Goal: Task Accomplishment & Management: Manage account settings

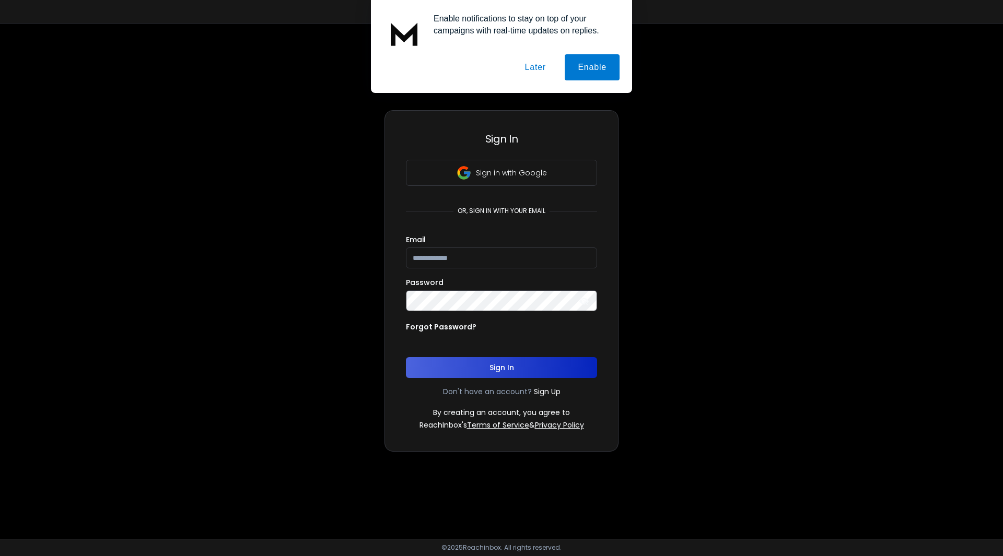
click at [536, 69] on button "Later" at bounding box center [535, 67] width 47 height 26
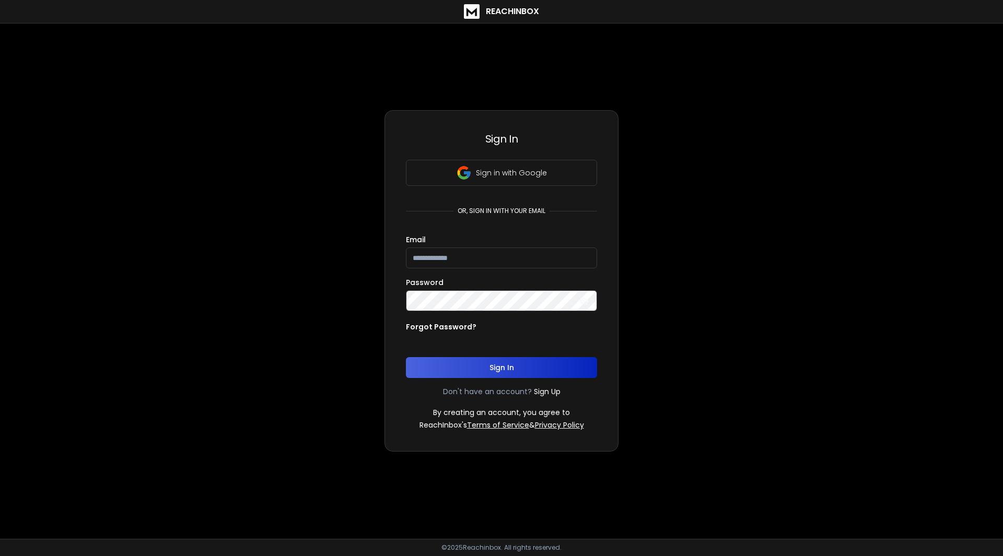
click at [448, 246] on div "Email" at bounding box center [501, 252] width 191 height 32
click at [449, 259] on input "email" at bounding box center [501, 258] width 191 height 21
paste input "**********"
type input "**********"
click at [451, 360] on button "Sign In" at bounding box center [501, 367] width 191 height 21
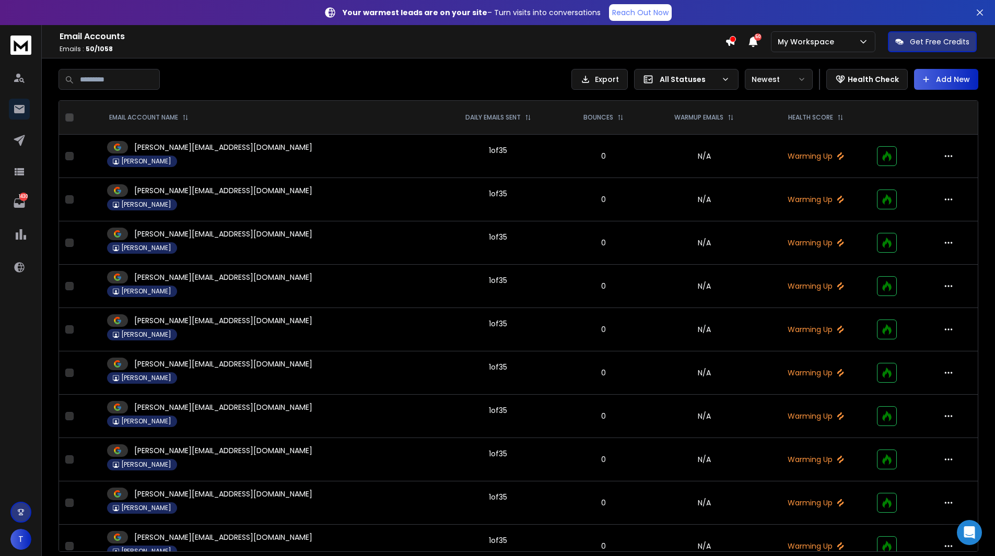
click at [146, 79] on input at bounding box center [109, 79] width 101 height 21
paste input "**********"
type input "**********"
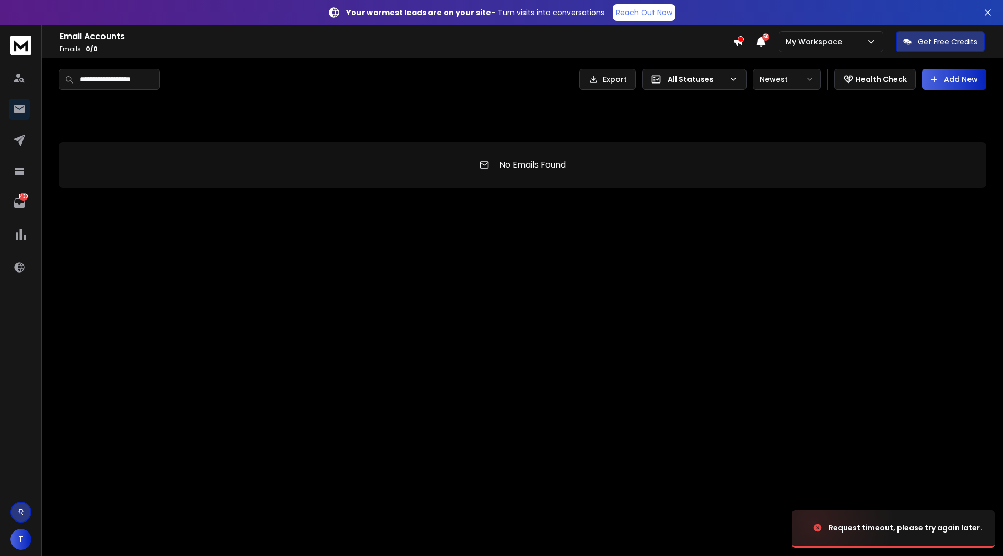
click at [140, 79] on input "**********" at bounding box center [109, 79] width 101 height 21
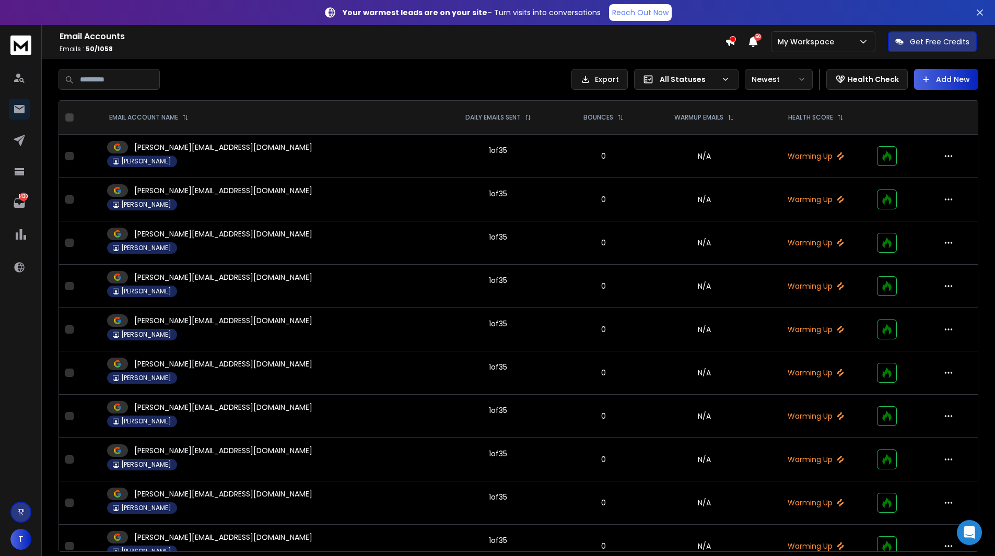
click at [954, 82] on button "Add New" at bounding box center [946, 79] width 64 height 21
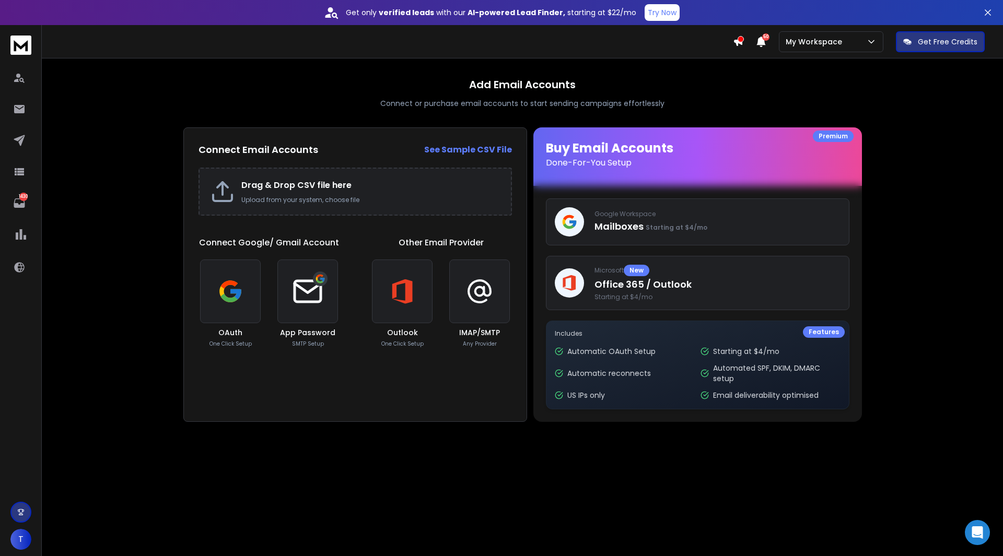
click at [235, 298] on icon at bounding box center [229, 298] width 17 height 9
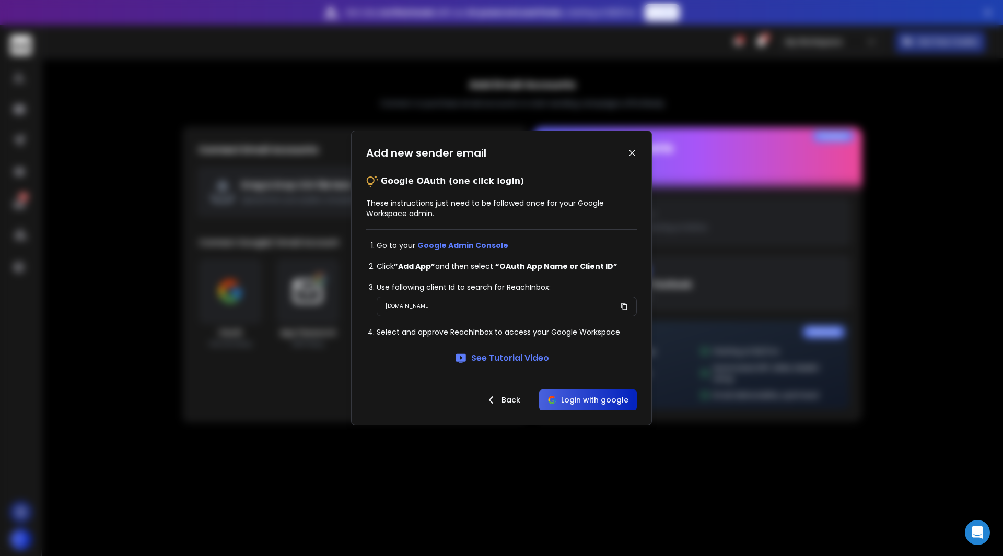
click at [574, 401] on button "Login with google" at bounding box center [588, 400] width 98 height 21
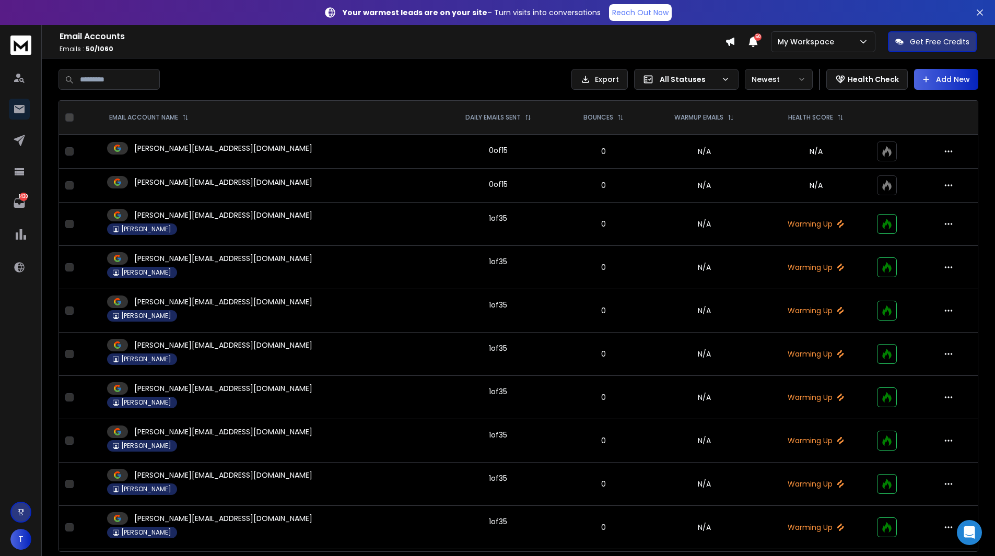
click at [945, 75] on button "Add New" at bounding box center [946, 79] width 64 height 21
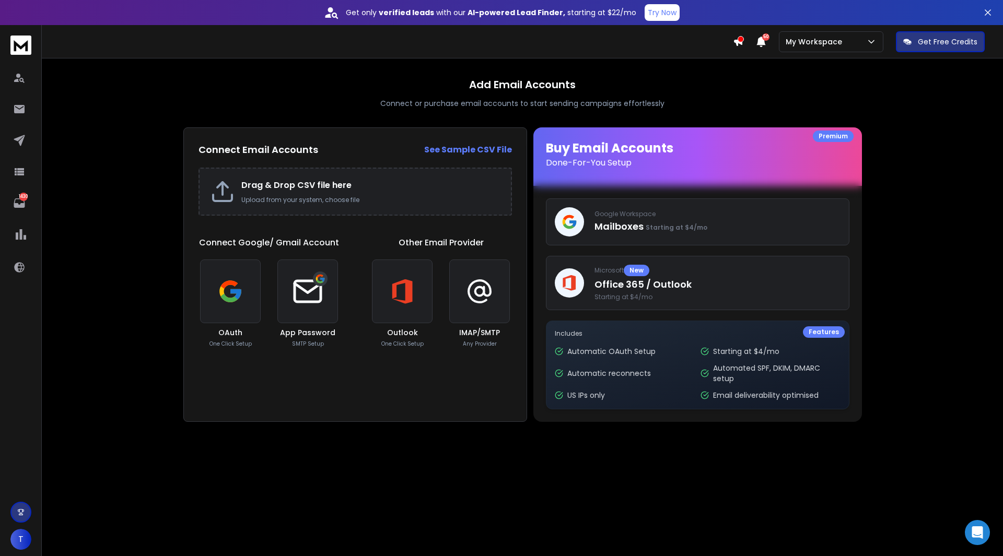
click at [241, 303] on icon at bounding box center [230, 291] width 26 height 31
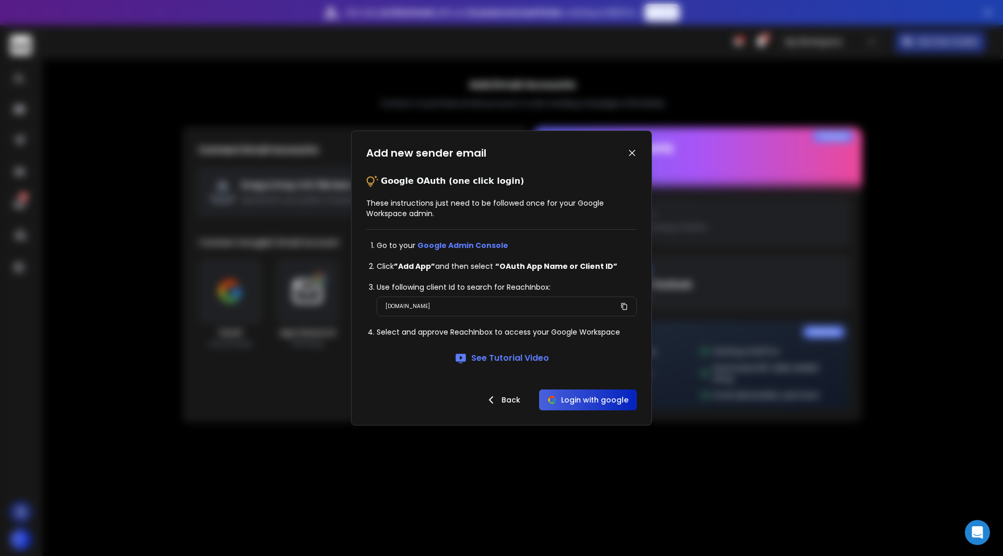
click at [569, 396] on button "Login with google" at bounding box center [588, 400] width 98 height 21
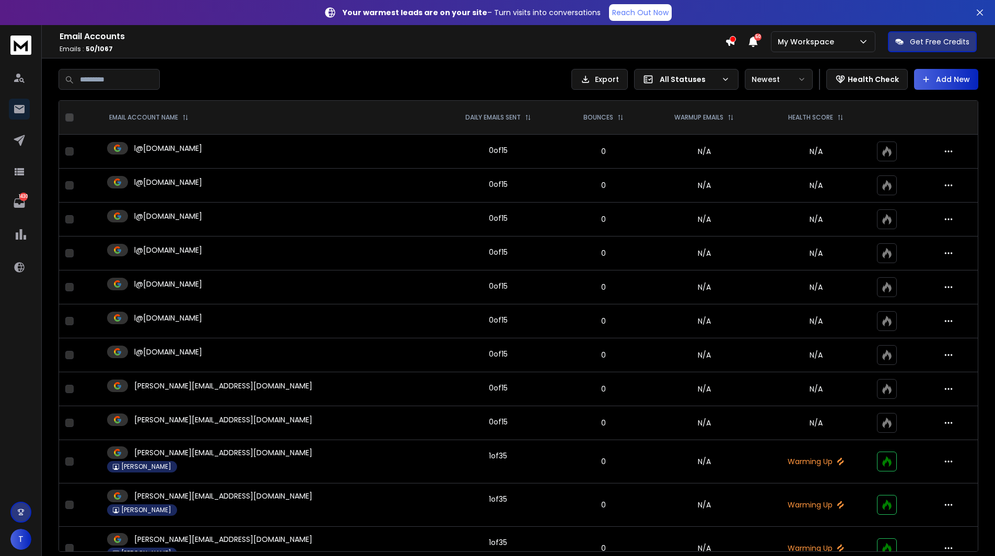
click at [937, 80] on button "Add New" at bounding box center [946, 79] width 64 height 21
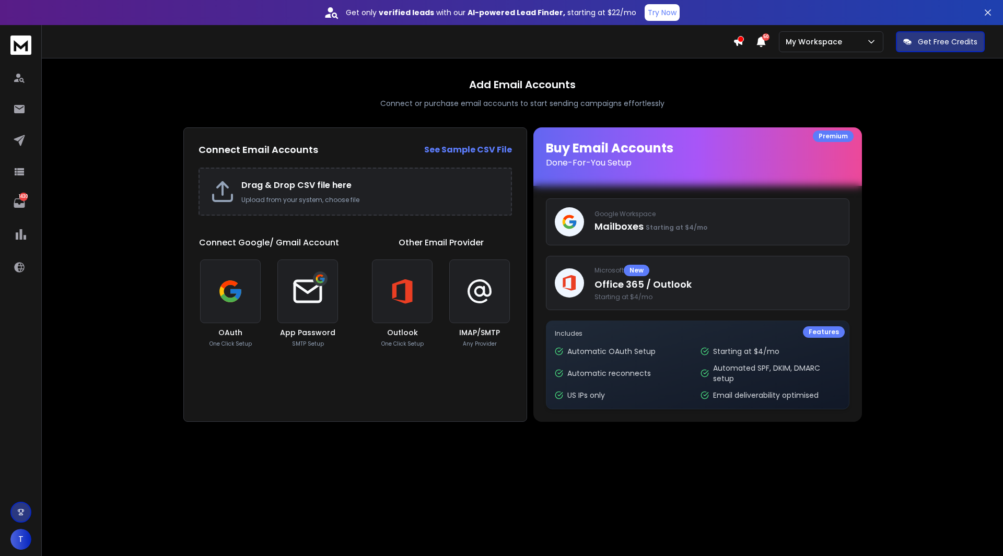
click at [248, 306] on div at bounding box center [230, 292] width 61 height 64
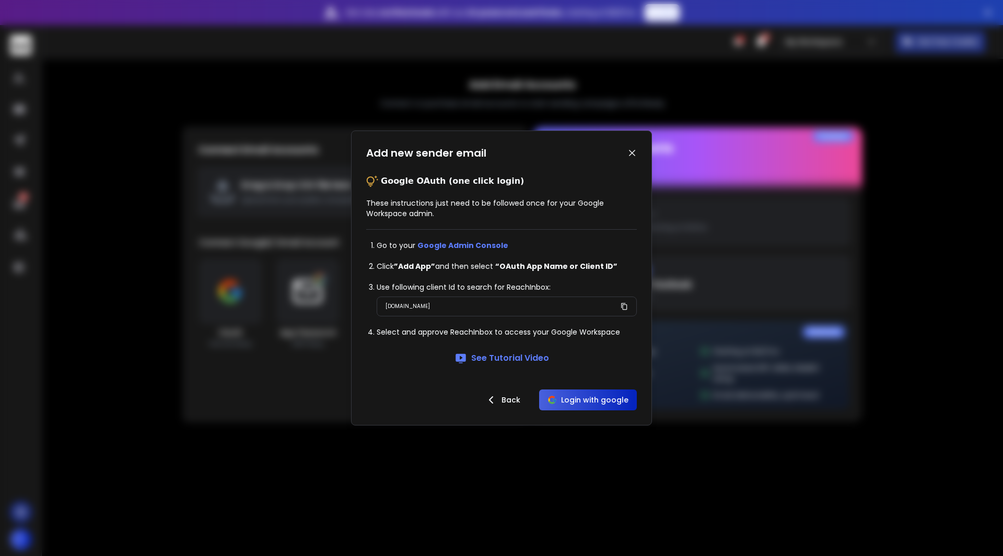
click at [572, 405] on button "Login with google" at bounding box center [588, 400] width 98 height 21
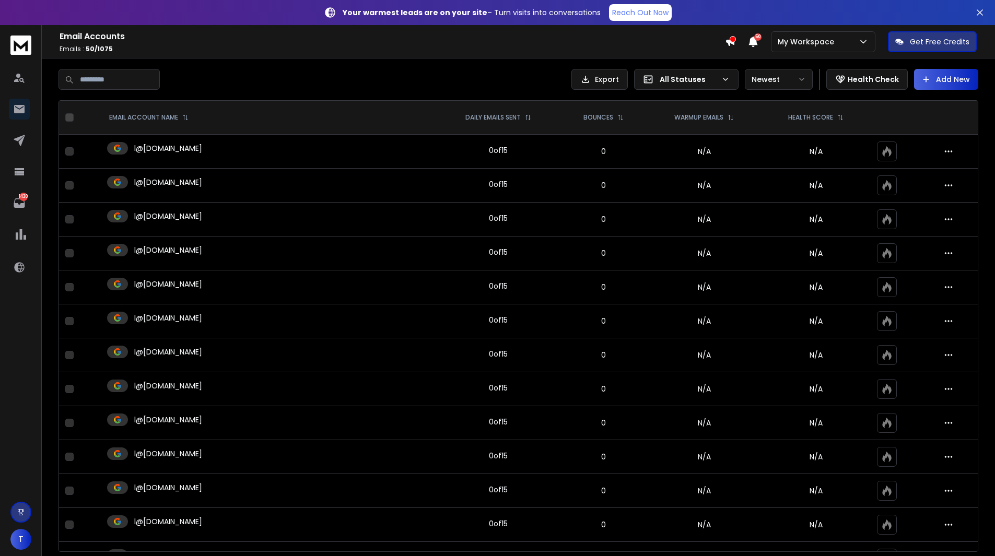
click at [936, 80] on button "Add New" at bounding box center [946, 79] width 64 height 21
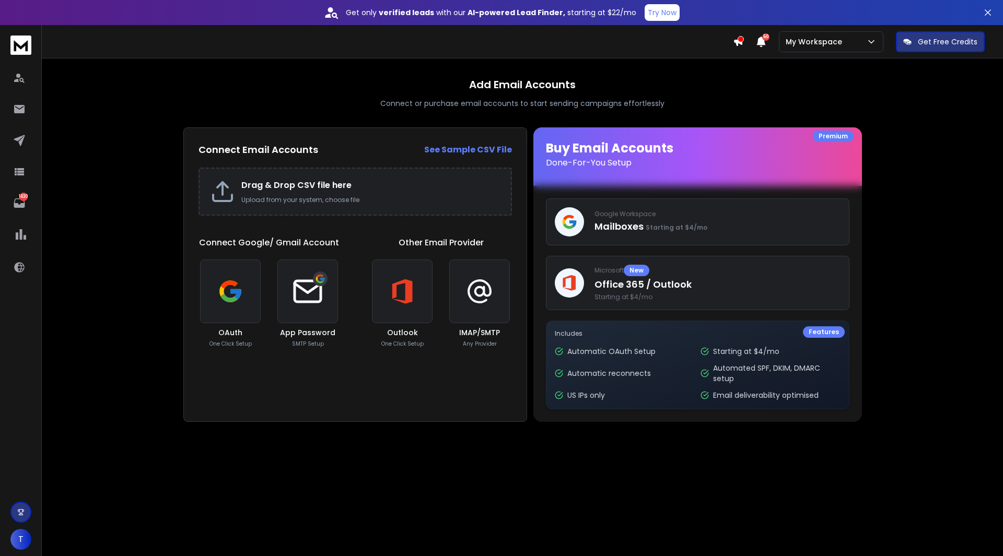
click at [237, 300] on icon at bounding box center [229, 298] width 17 height 9
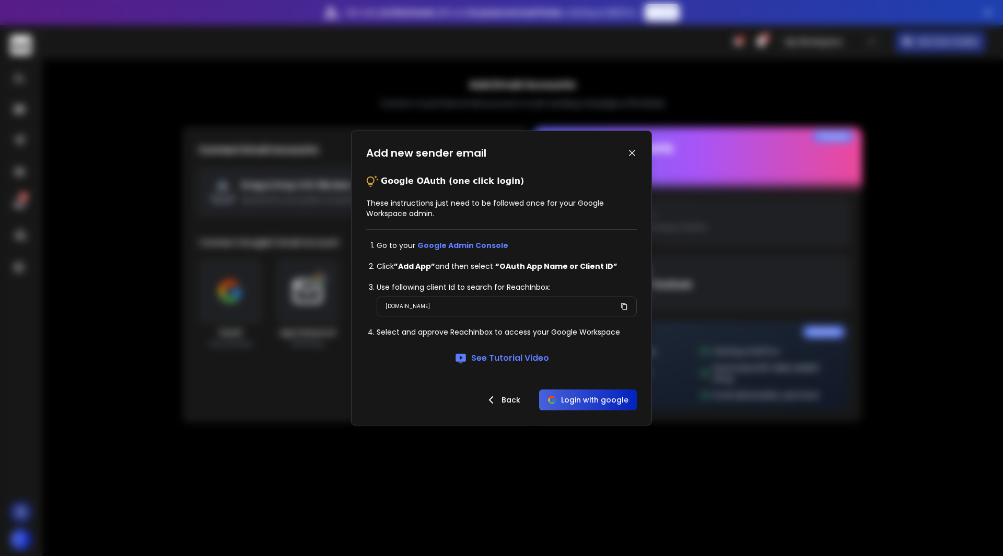
click at [581, 403] on button "Login with google" at bounding box center [588, 400] width 98 height 21
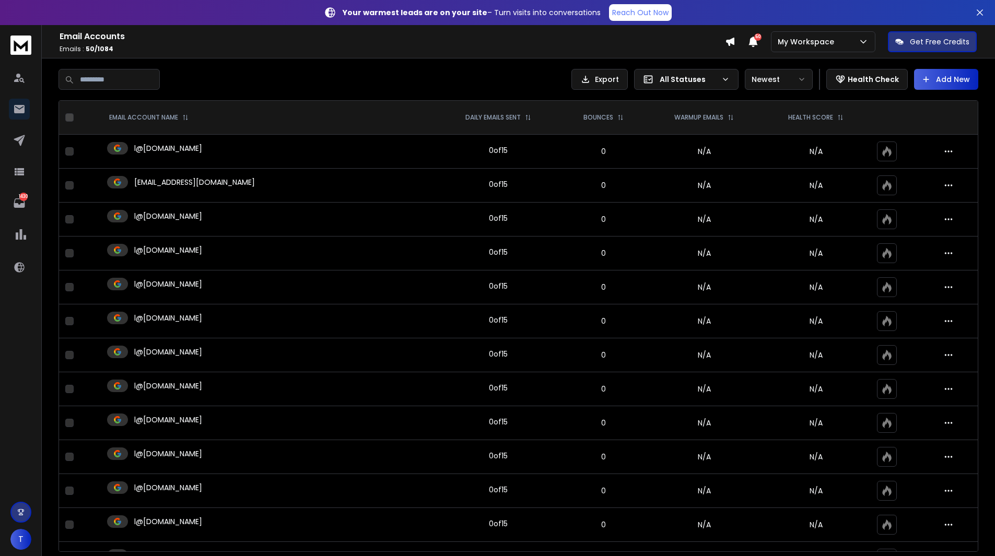
click at [938, 78] on button "Add New" at bounding box center [946, 79] width 64 height 21
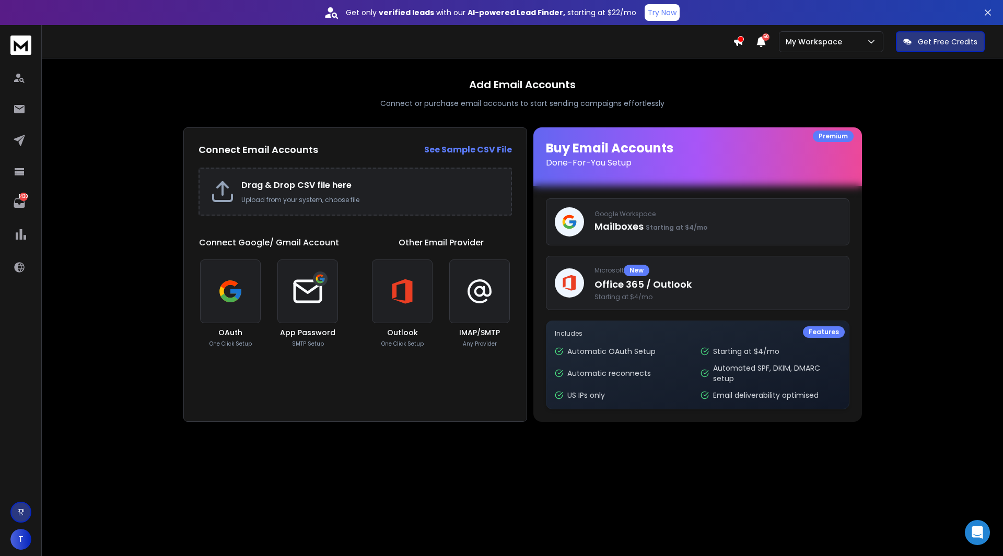
click at [223, 300] on icon at bounding box center [230, 291] width 26 height 31
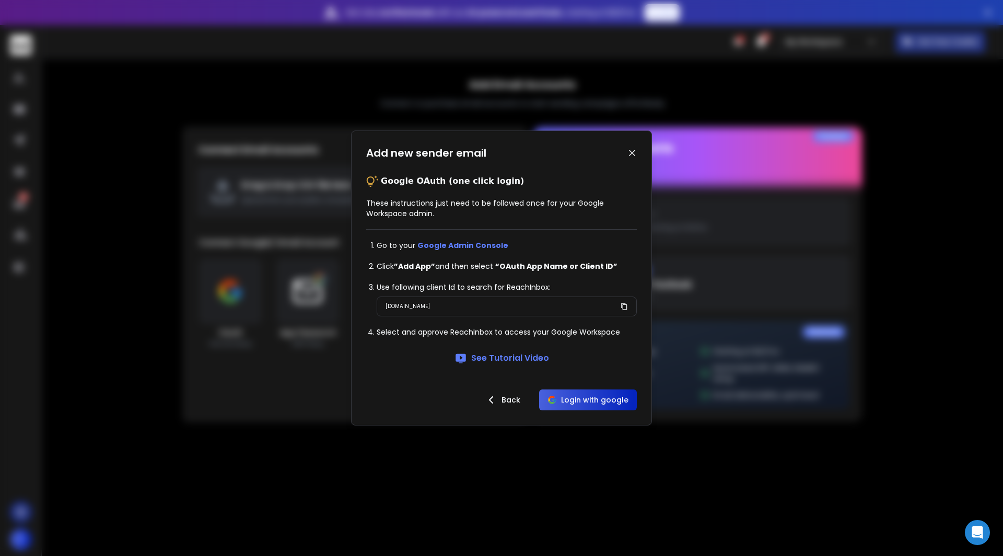
click at [589, 395] on button "Login with google" at bounding box center [588, 400] width 98 height 21
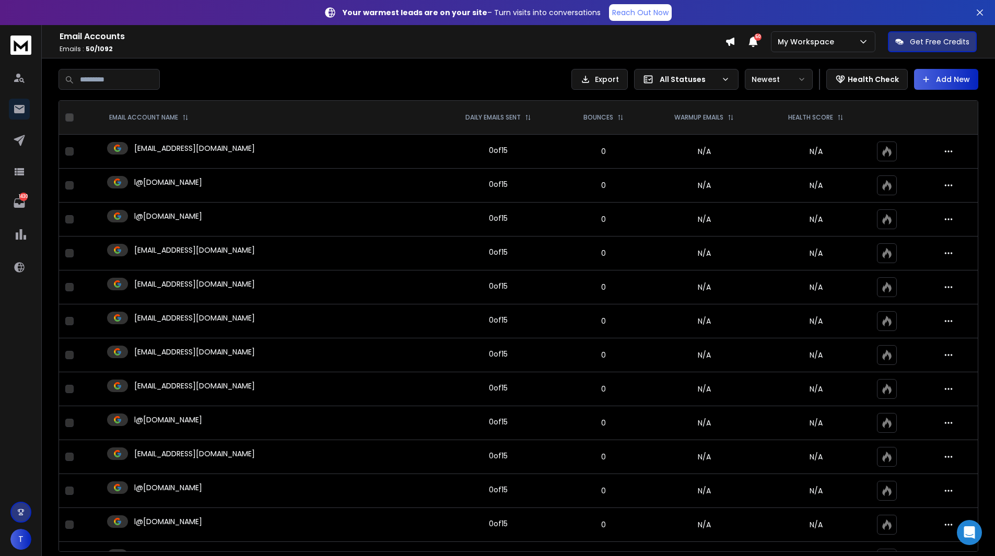
click at [946, 73] on button "Add New" at bounding box center [946, 79] width 64 height 21
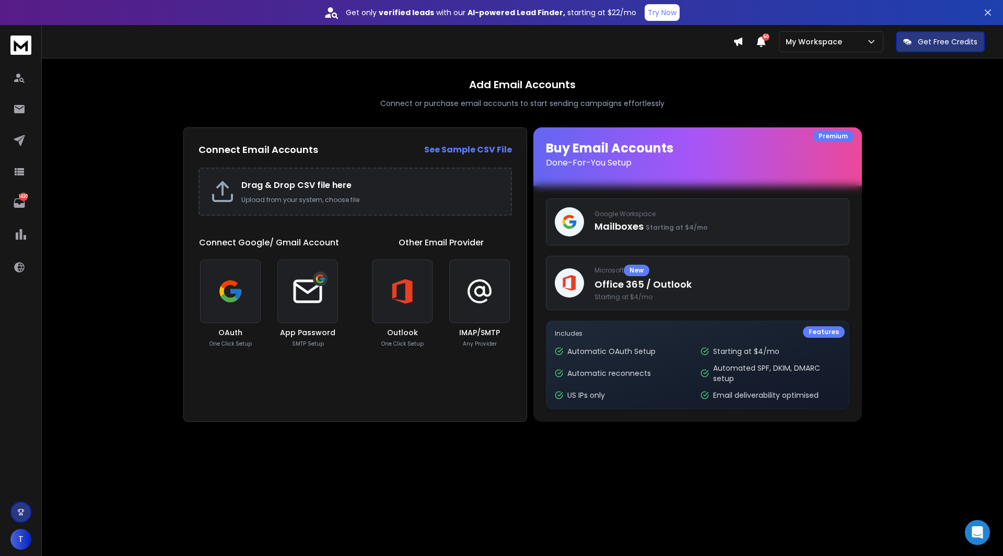
click at [251, 306] on div at bounding box center [230, 292] width 61 height 64
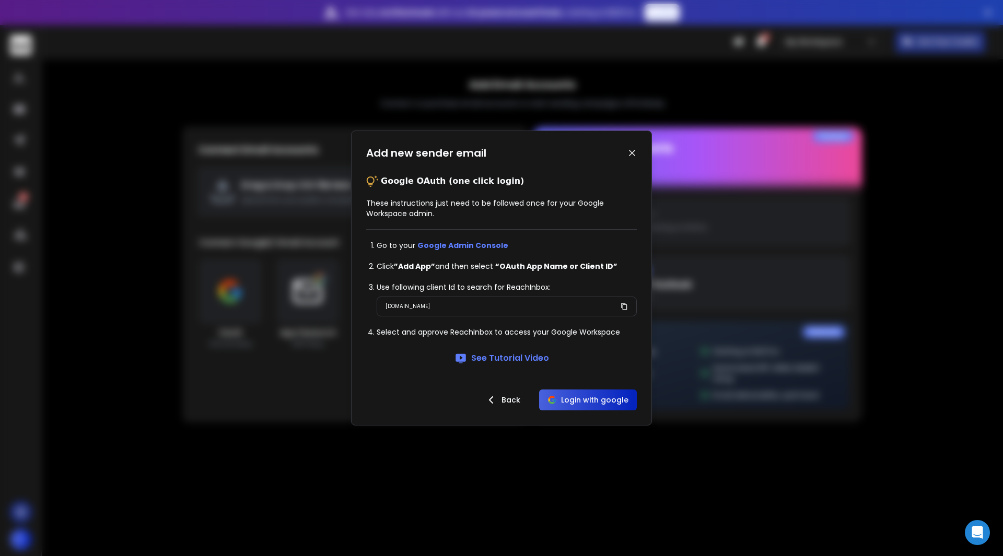
click at [570, 406] on button "Login with google" at bounding box center [588, 400] width 98 height 21
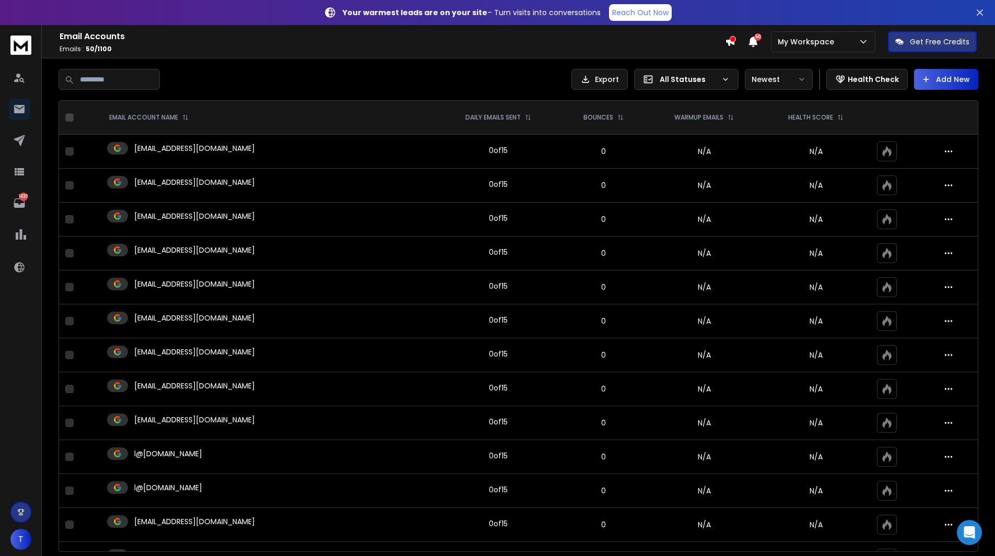
click at [946, 80] on button "Add New" at bounding box center [946, 79] width 64 height 21
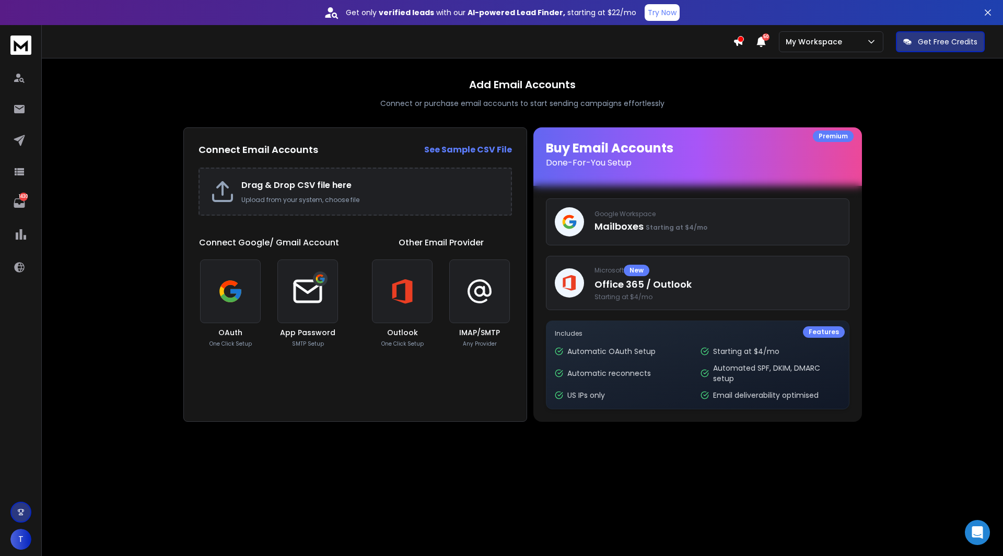
click at [221, 274] on div at bounding box center [230, 292] width 61 height 64
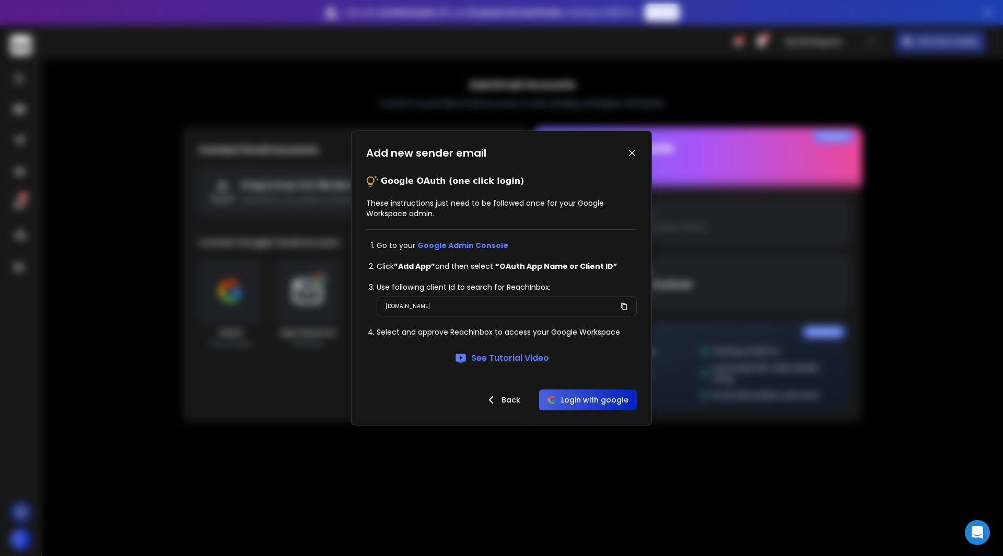
click at [550, 397] on button "Login with google" at bounding box center [588, 400] width 98 height 21
